Goal: Task Accomplishment & Management: Manage account settings

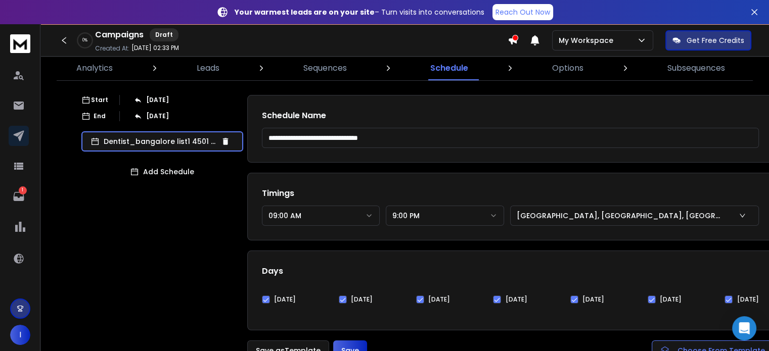
scroll to position [52, 0]
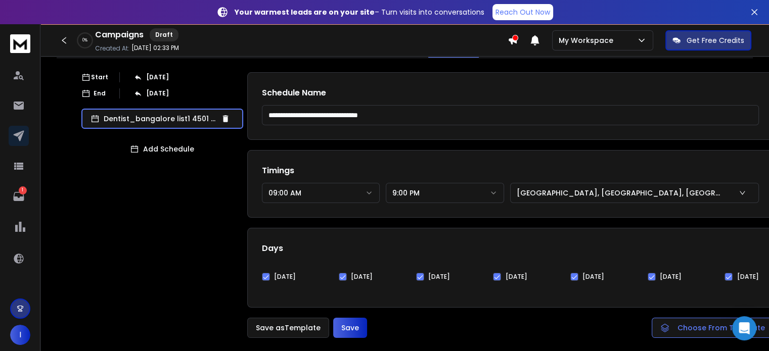
click at [353, 328] on button "Save" at bounding box center [350, 328] width 34 height 20
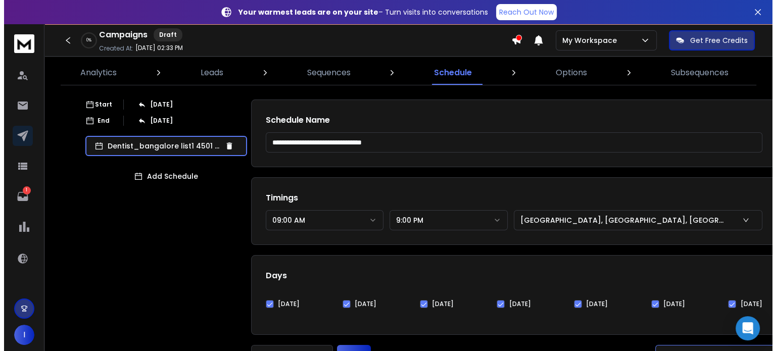
scroll to position [0, 0]
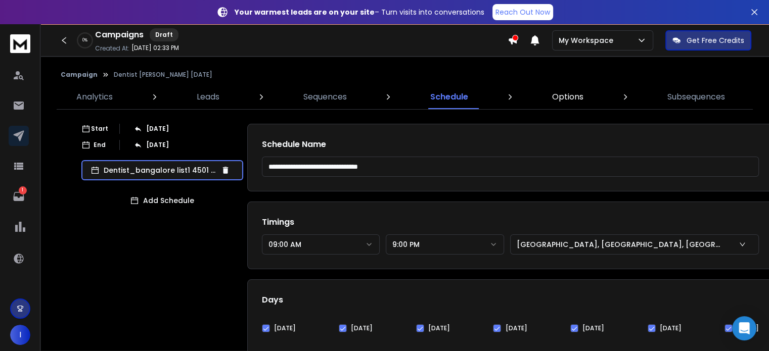
click at [568, 99] on p "Options" at bounding box center [567, 97] width 31 height 12
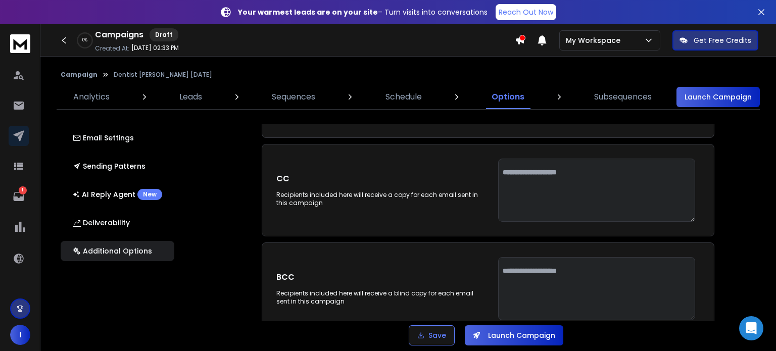
scroll to position [2037, 0]
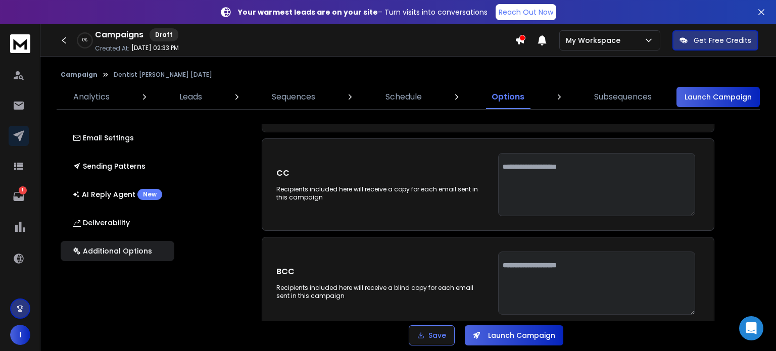
click at [547, 336] on button "Launch Campaign" at bounding box center [514, 336] width 99 height 20
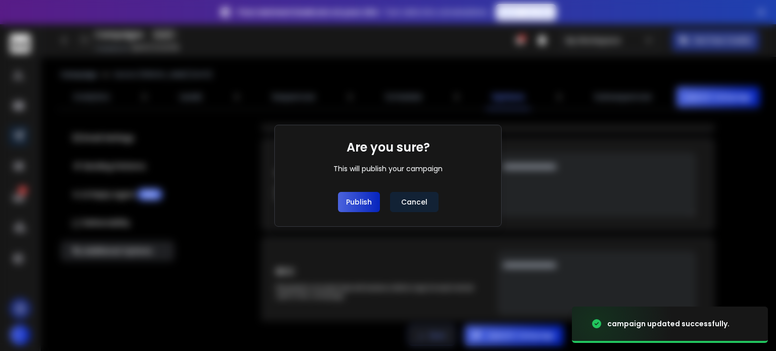
click at [354, 199] on button "Publish" at bounding box center [359, 202] width 42 height 20
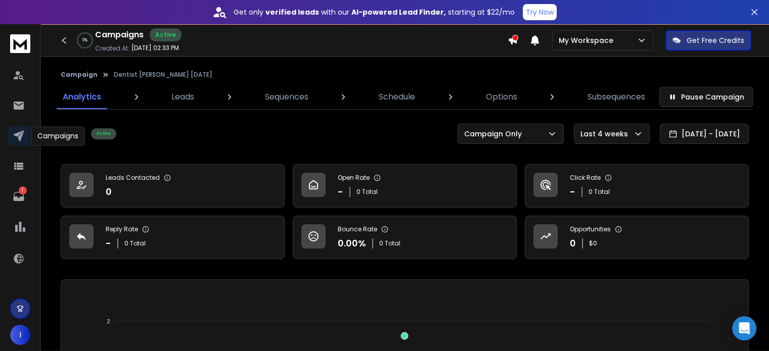
click at [18, 137] on icon at bounding box center [19, 136] width 12 height 12
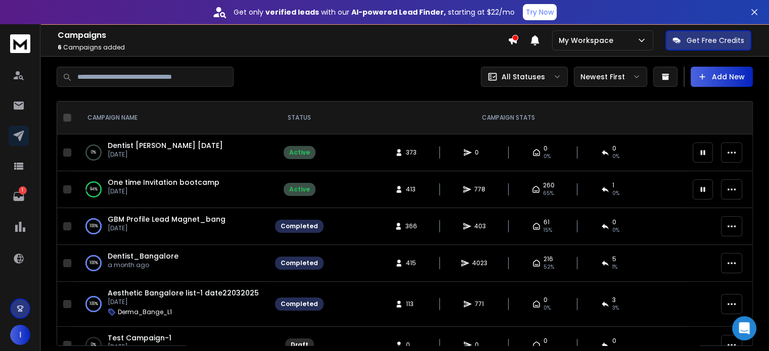
click at [138, 190] on p "3 days ago" at bounding box center [164, 192] width 112 height 8
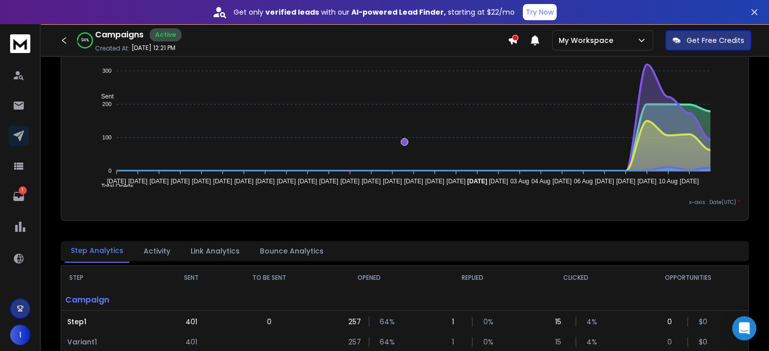
scroll to position [346, 0]
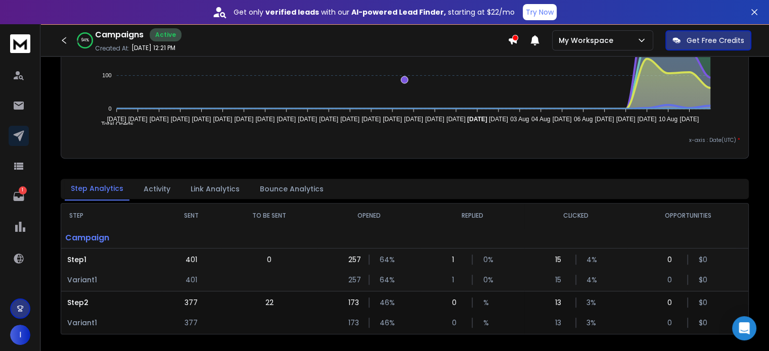
click at [123, 316] on div "Step 2 Variant 1" at bounding box center [111, 313] width 88 height 30
click at [79, 307] on div "Step 2 Variant 1" at bounding box center [111, 313] width 88 height 30
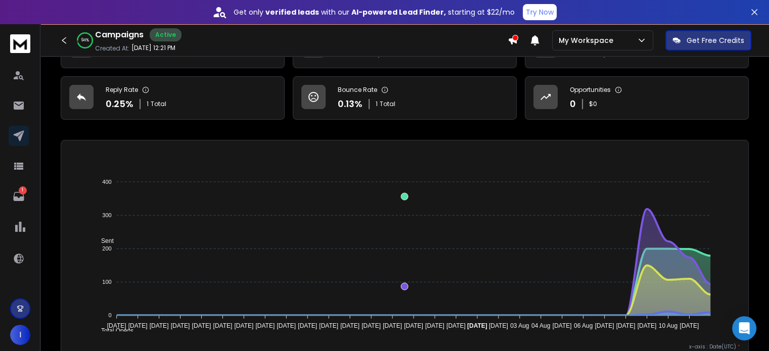
scroll to position [0, 0]
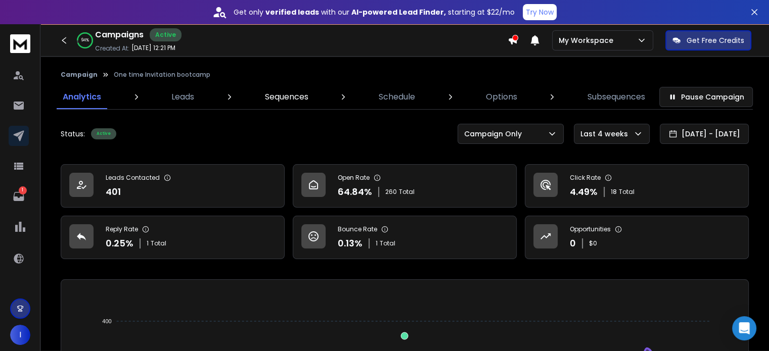
drag, startPoint x: 248, startPoint y: 97, endPoint x: 273, endPoint y: 97, distance: 25.3
click at [251, 97] on div "Analytics Leads Sequences Schedule Options Subsequences" at bounding box center [354, 97] width 594 height 24
click at [273, 97] on p "Sequences" at bounding box center [286, 97] width 43 height 12
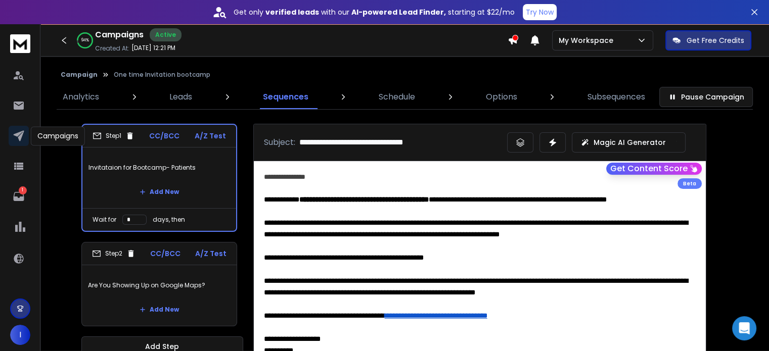
click at [20, 137] on icon at bounding box center [18, 135] width 11 height 11
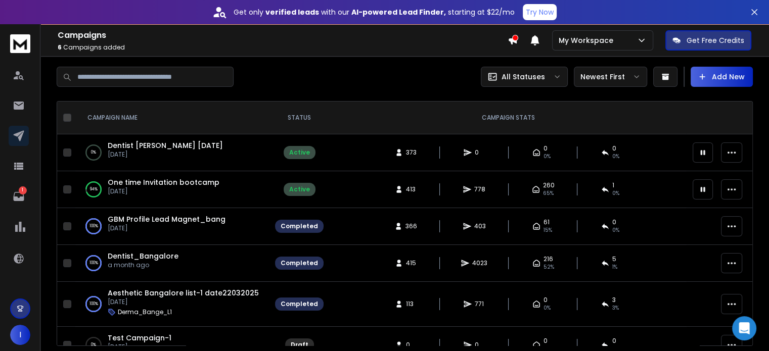
click at [698, 186] on icon at bounding box center [702, 189] width 9 height 9
